Goal: Information Seeking & Learning: Check status

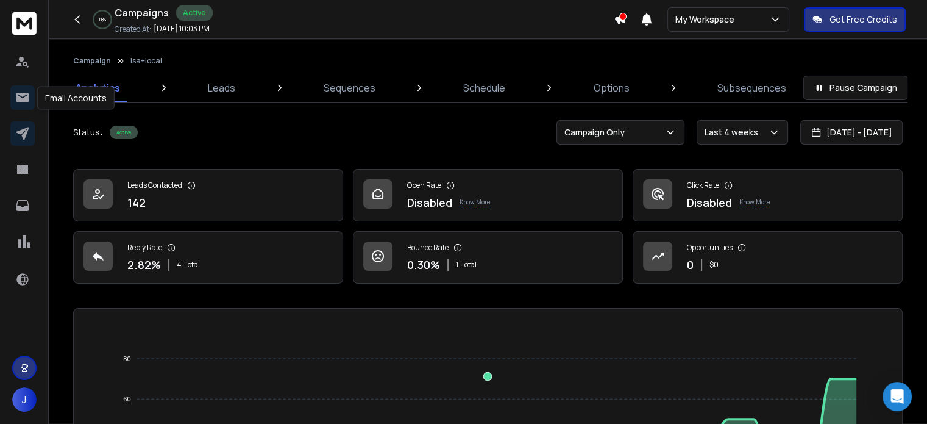
click at [20, 97] on icon at bounding box center [22, 98] width 12 height 10
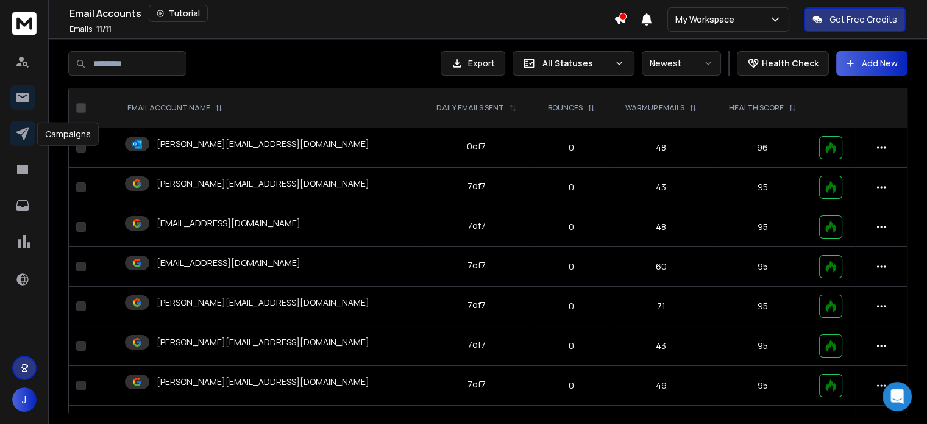
click at [24, 135] on icon at bounding box center [22, 133] width 13 height 13
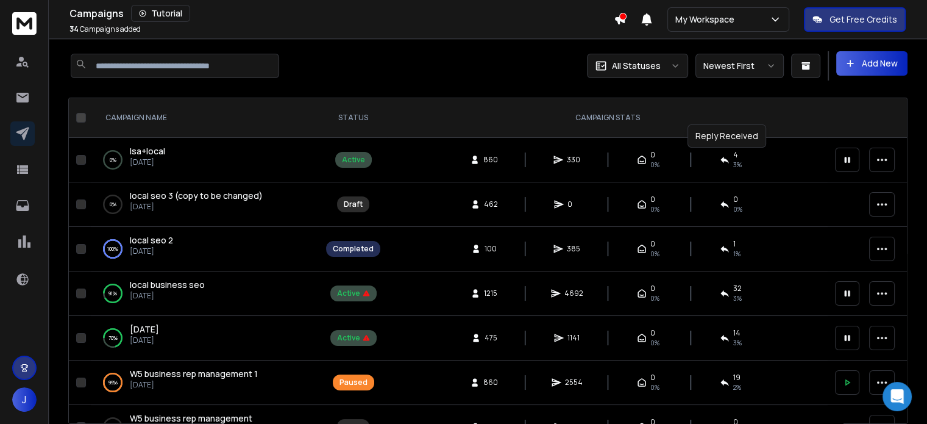
click at [734, 165] on span "3 %" at bounding box center [738, 165] width 9 height 10
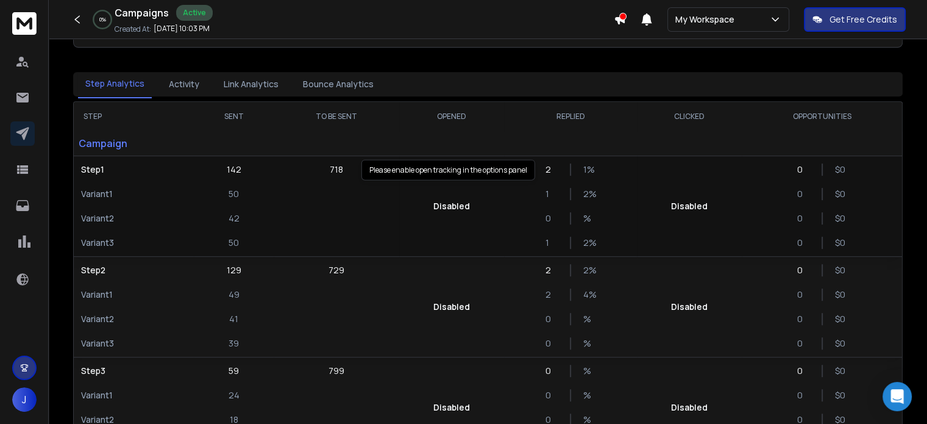
scroll to position [549, 0]
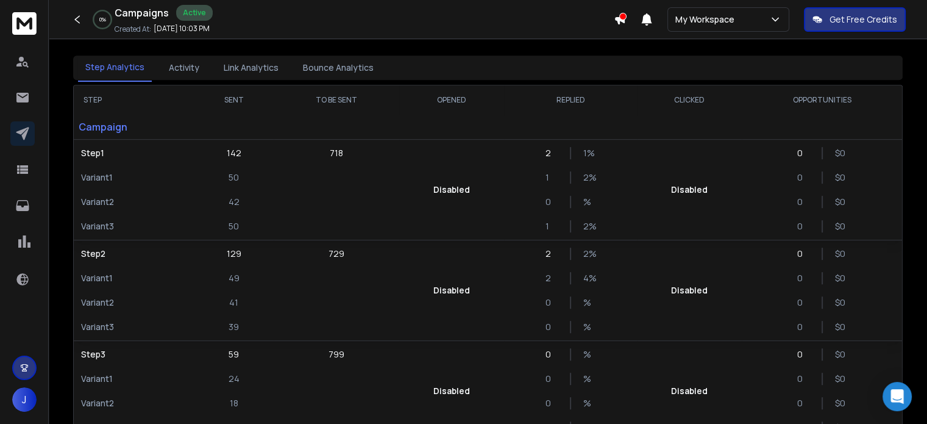
click at [179, 71] on button "Activity" at bounding box center [184, 67] width 45 height 27
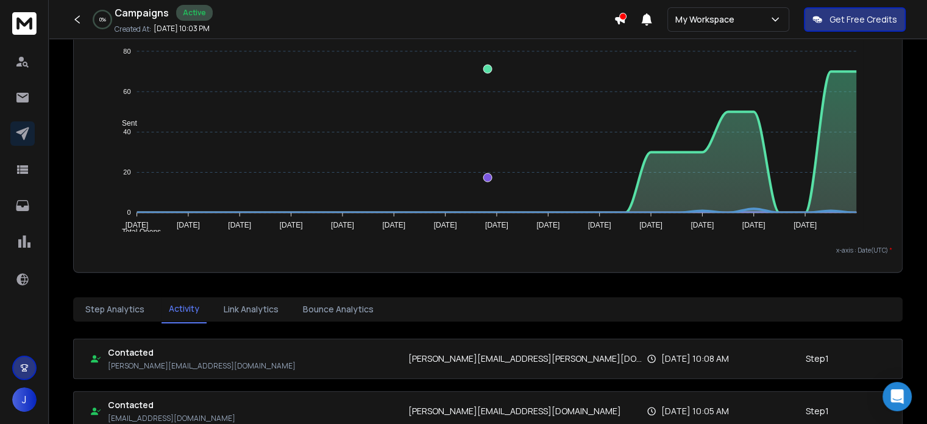
scroll to position [305, 0]
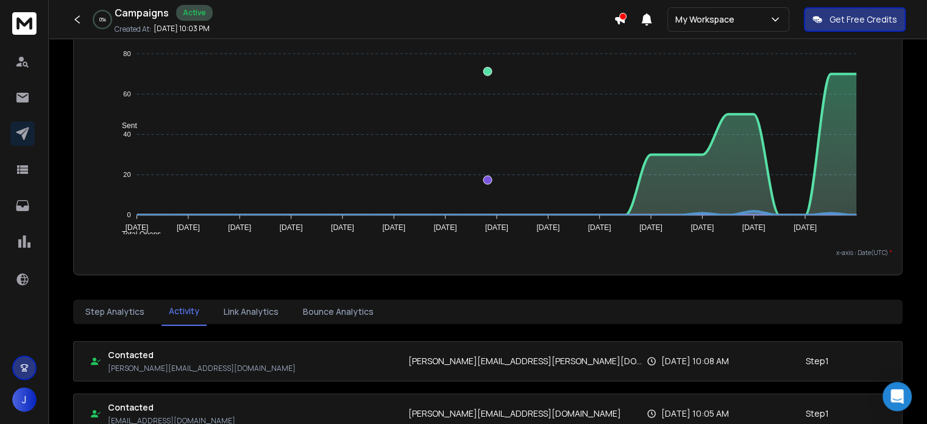
click at [251, 314] on button "Link Analytics" at bounding box center [251, 311] width 70 height 27
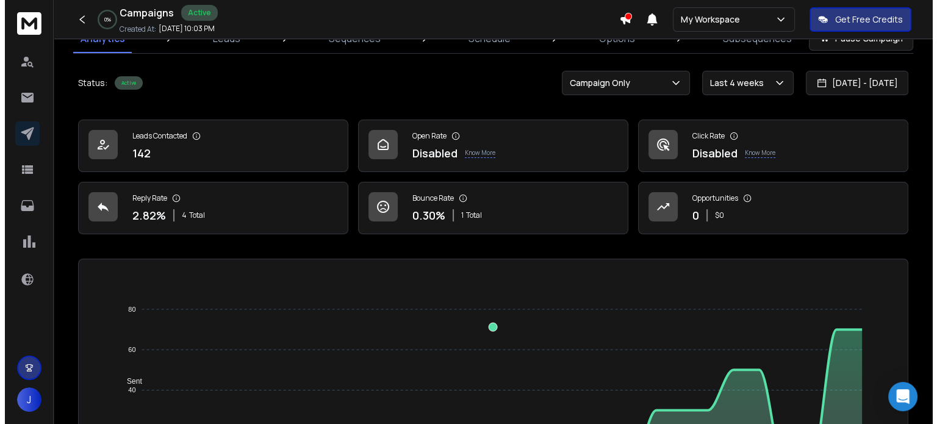
scroll to position [0, 0]
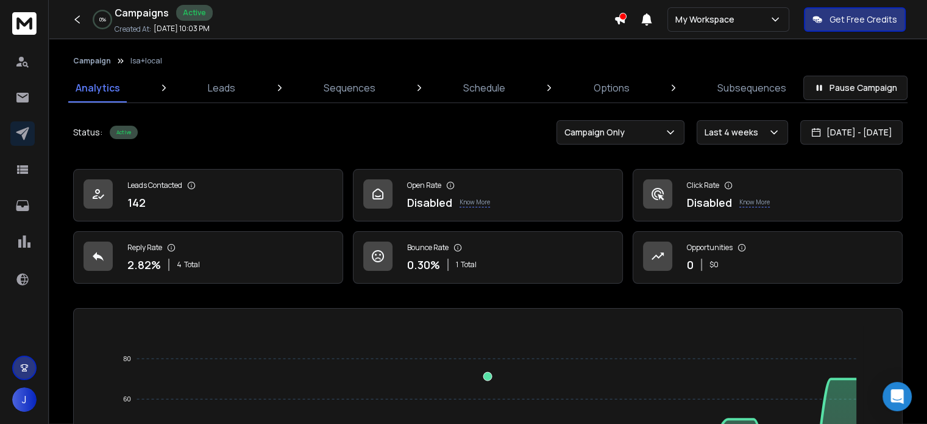
click at [142, 263] on p "2.82 %" at bounding box center [144, 264] width 34 height 17
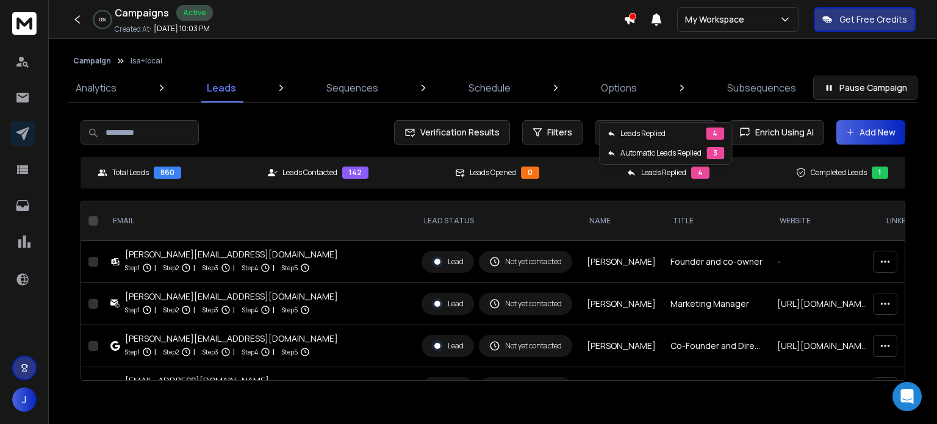
click at [678, 171] on p "Leads Replied" at bounding box center [663, 173] width 45 height 10
click at [696, 174] on div "4" at bounding box center [700, 172] width 18 height 12
click at [629, 172] on icon at bounding box center [630, 173] width 7 height 6
click at [651, 134] on div "Actions" at bounding box center [648, 132] width 93 height 12
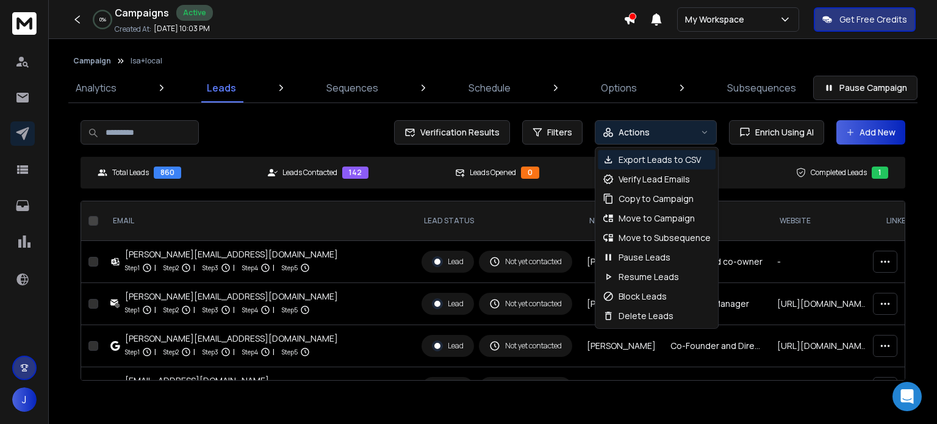
click at [650, 135] on div "Actions" at bounding box center [648, 132] width 93 height 12
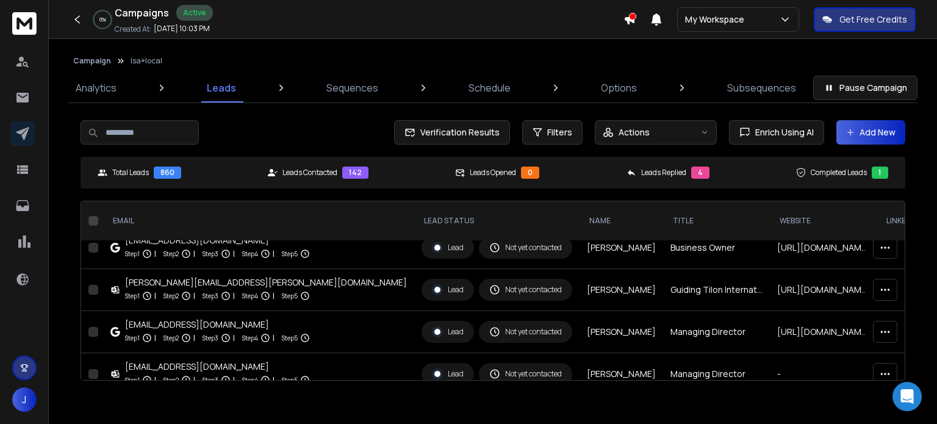
scroll to position [1402, 0]
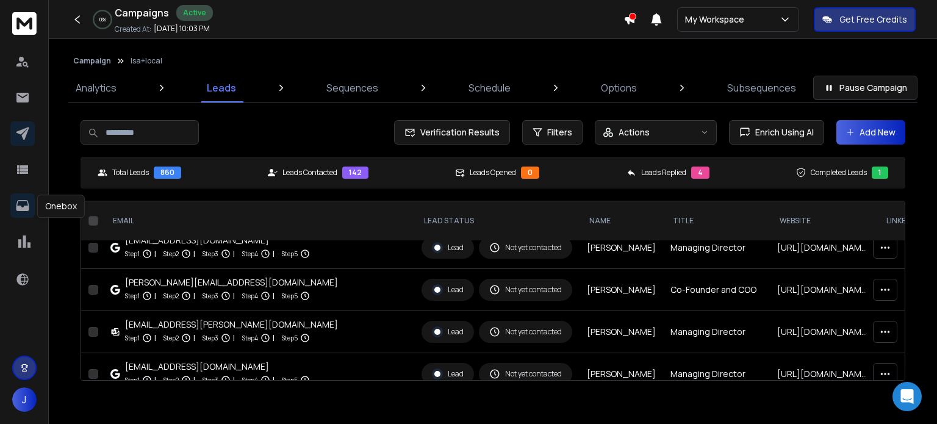
click at [23, 200] on icon at bounding box center [22, 205] width 15 height 15
